Goal: Find specific page/section: Find specific page/section

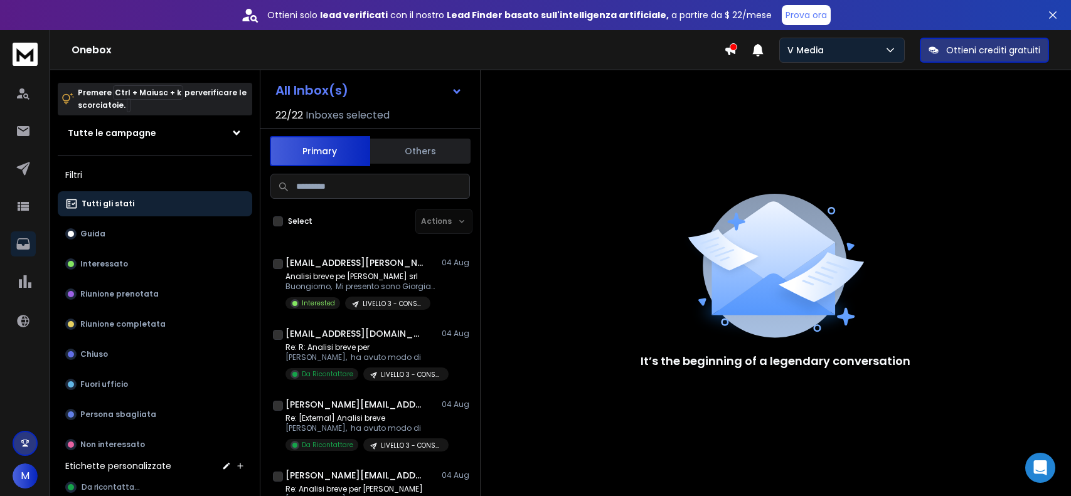
click at [803, 52] on font "V Media" at bounding box center [805, 50] width 36 height 13
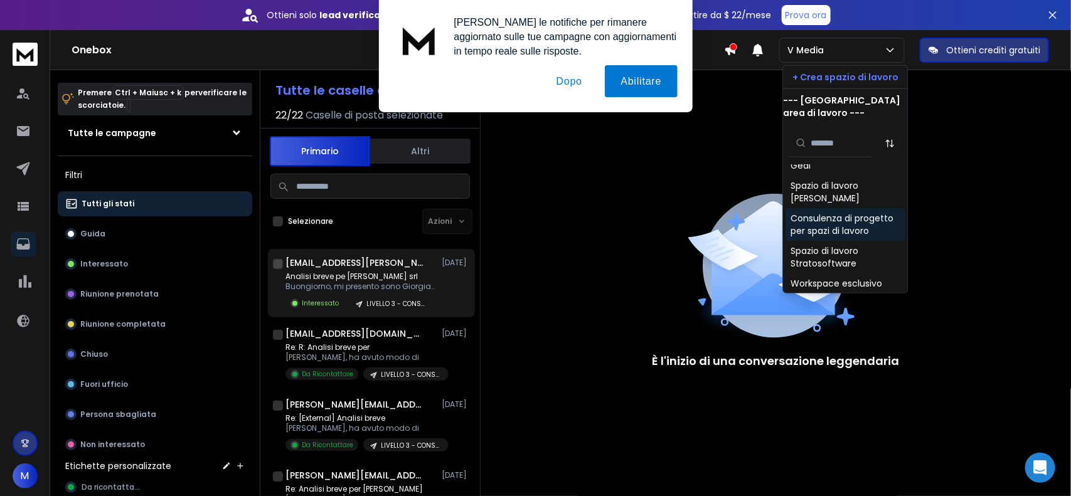
click at [348, 291] on p "Buongiorno, mi presento sono Giorgia Di" at bounding box center [360, 287] width 151 height 10
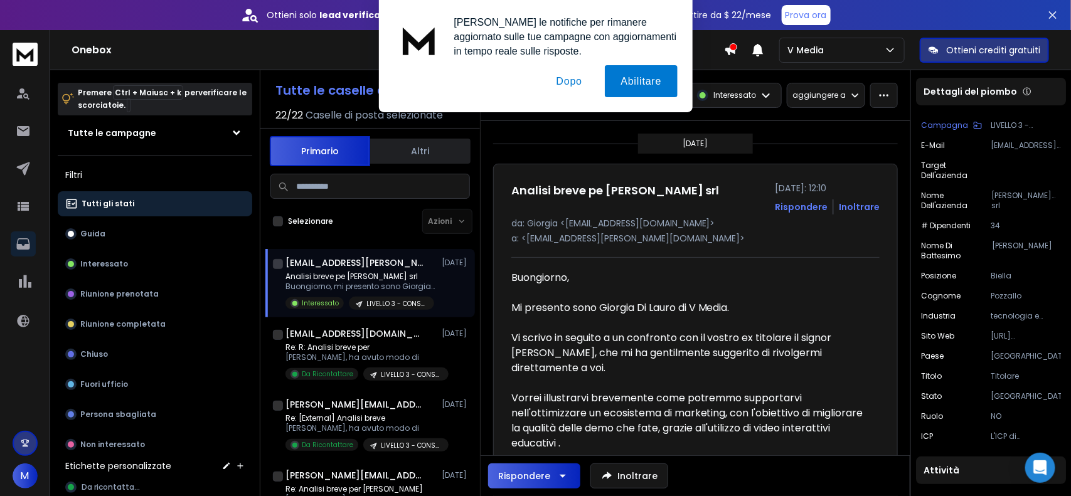
scroll to position [16, 0]
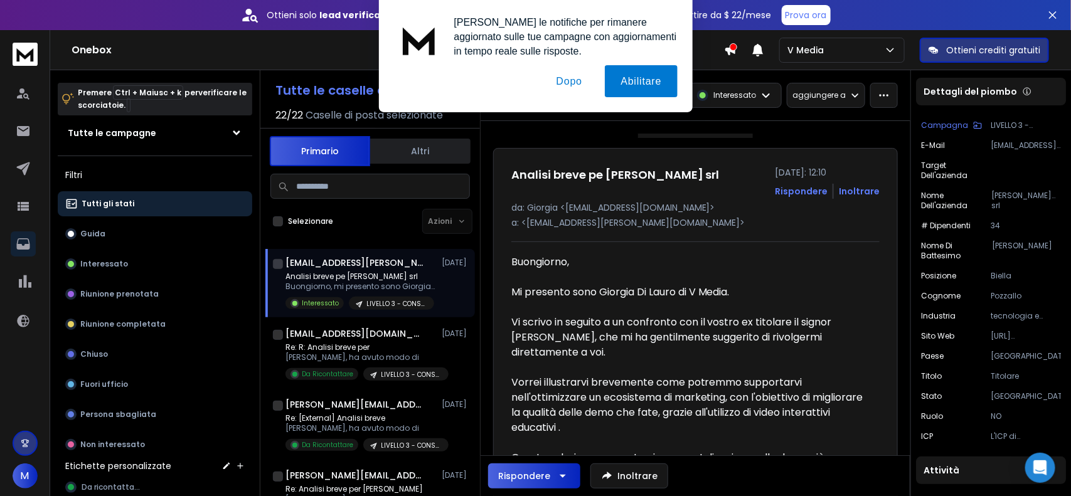
click at [836, 56] on div "[PERSON_NAME] le notifiche per rimanere aggiornato sulle tue campagne con aggio…" at bounding box center [535, 56] width 1071 height 112
click at [573, 85] on font "Dopo" at bounding box center [570, 81] width 26 height 11
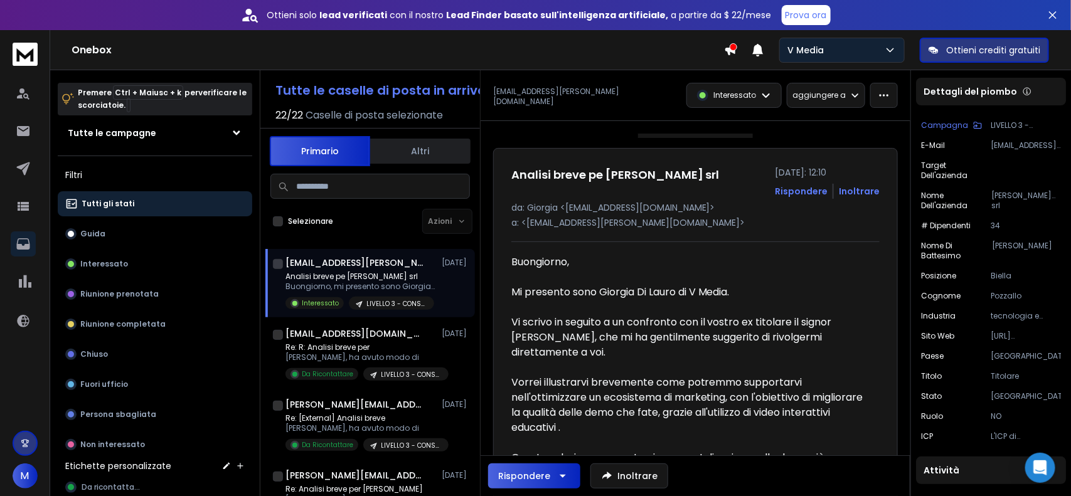
click at [870, 45] on div "V Media" at bounding box center [841, 50] width 109 height 13
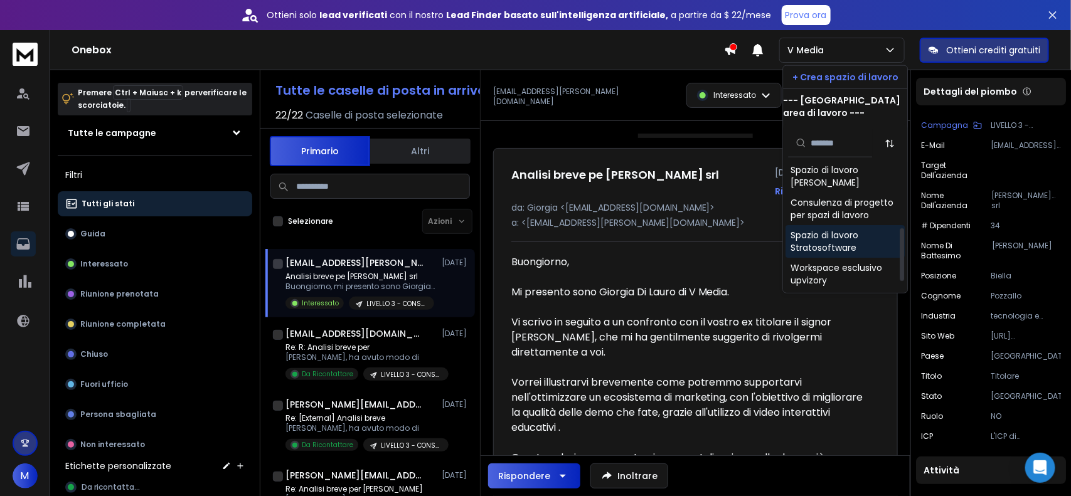
scroll to position [149, 0]
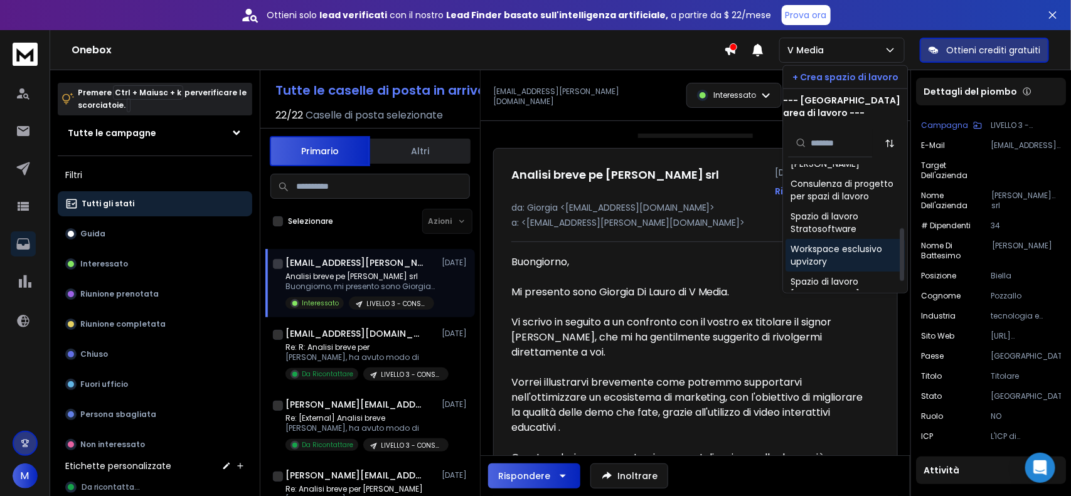
click at [814, 243] on font "Workspace esclusivo upvizory" at bounding box center [837, 255] width 92 height 25
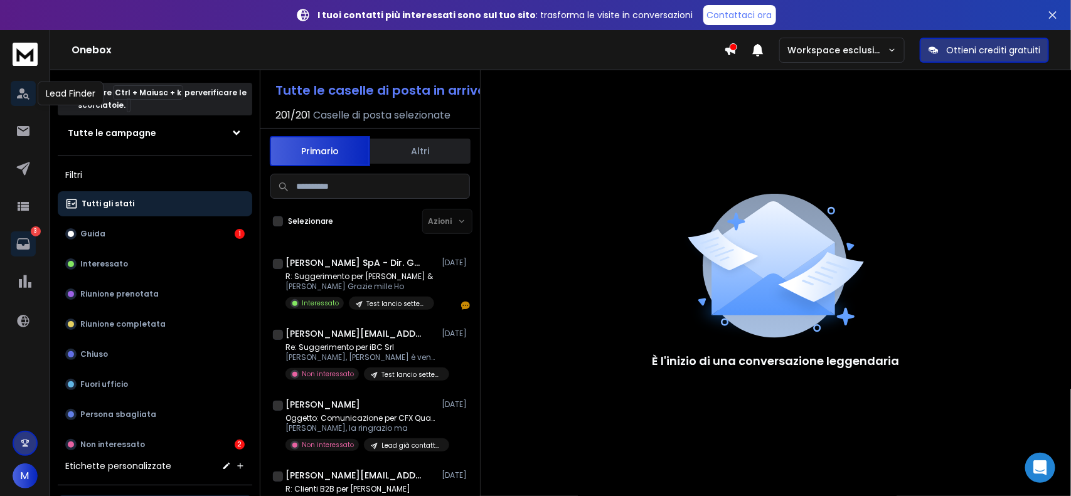
click at [22, 92] on circle at bounding box center [21, 90] width 5 height 5
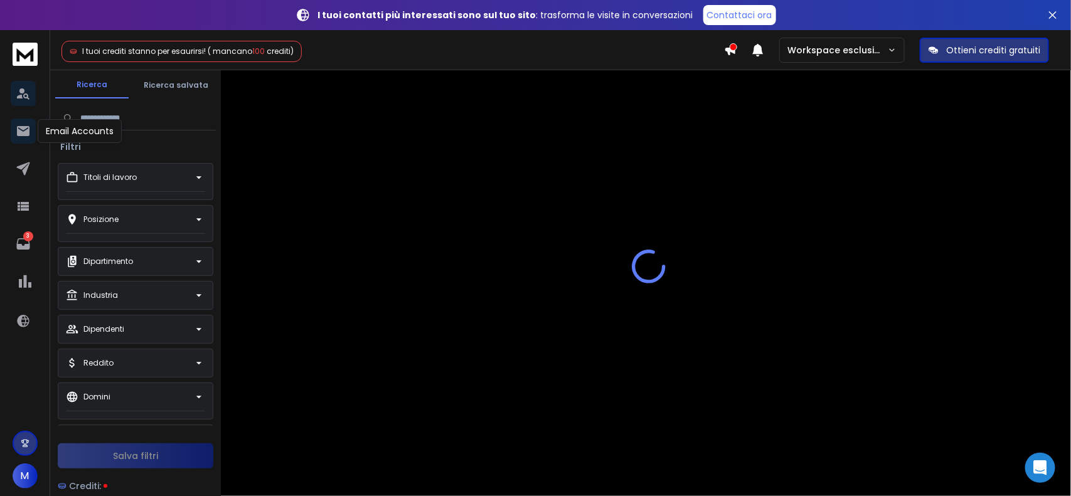
click at [20, 134] on icon at bounding box center [23, 131] width 13 height 10
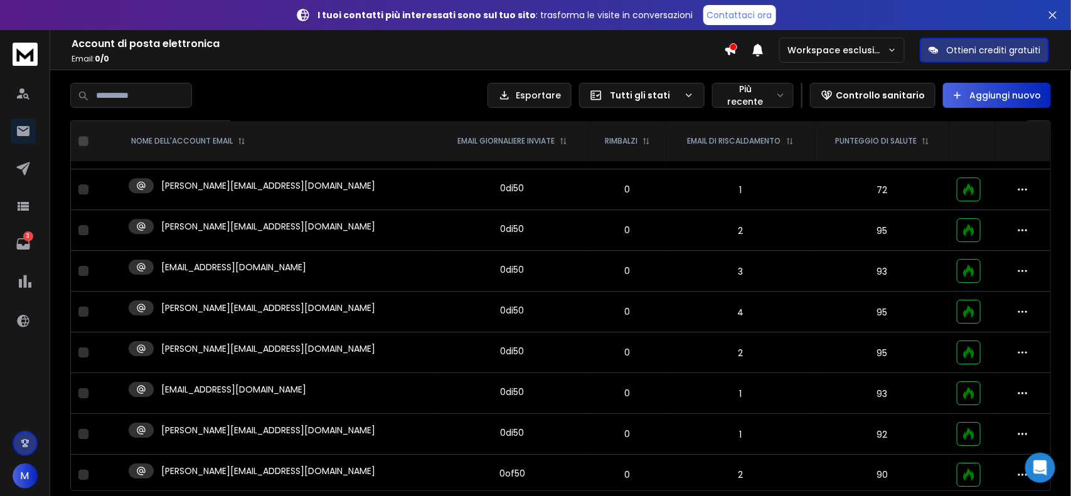
scroll to position [3785, 0]
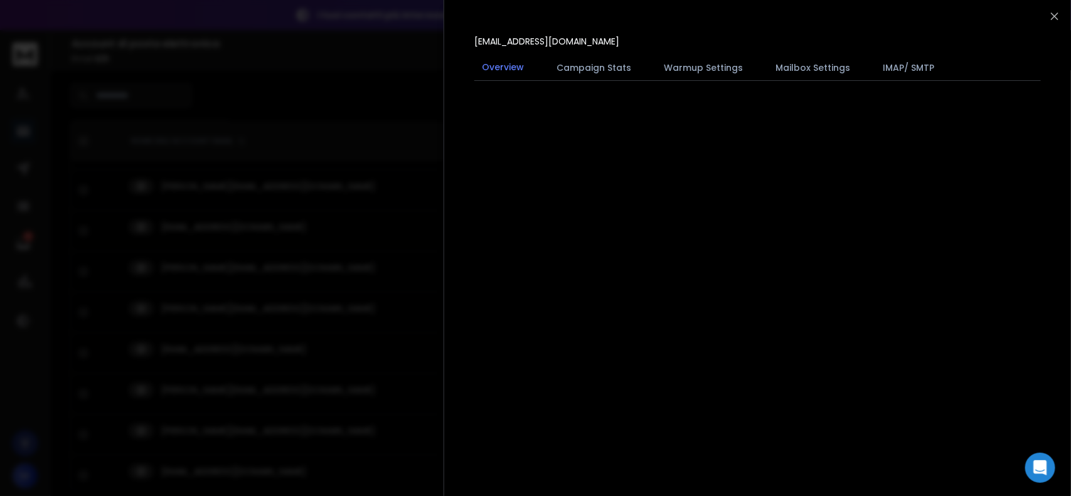
scroll to position [0, 0]
click at [1052, 18] on icon "button" at bounding box center [1054, 16] width 13 height 13
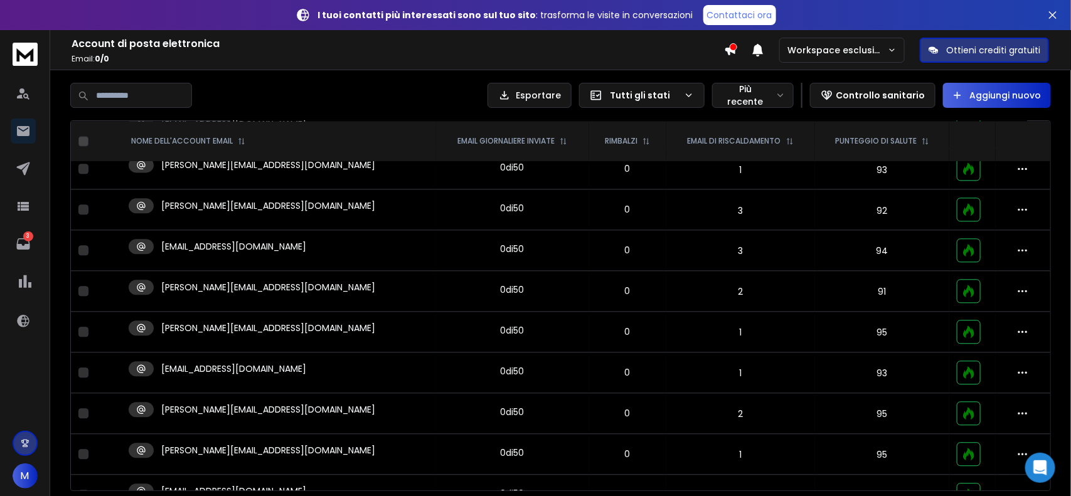
scroll to position [907, 0]
